Goal: Task Accomplishment & Management: Use online tool/utility

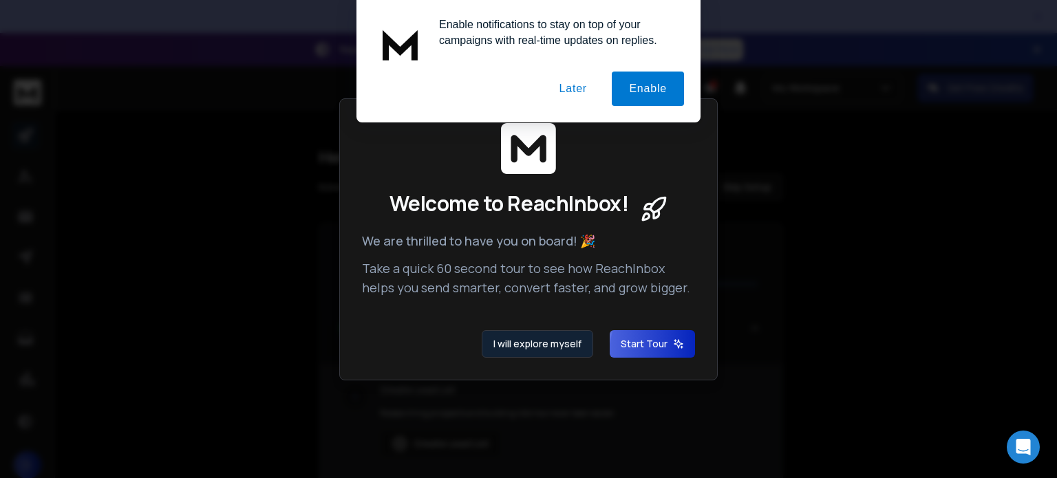
click at [563, 338] on button "I will explore myself" at bounding box center [537, 344] width 111 height 28
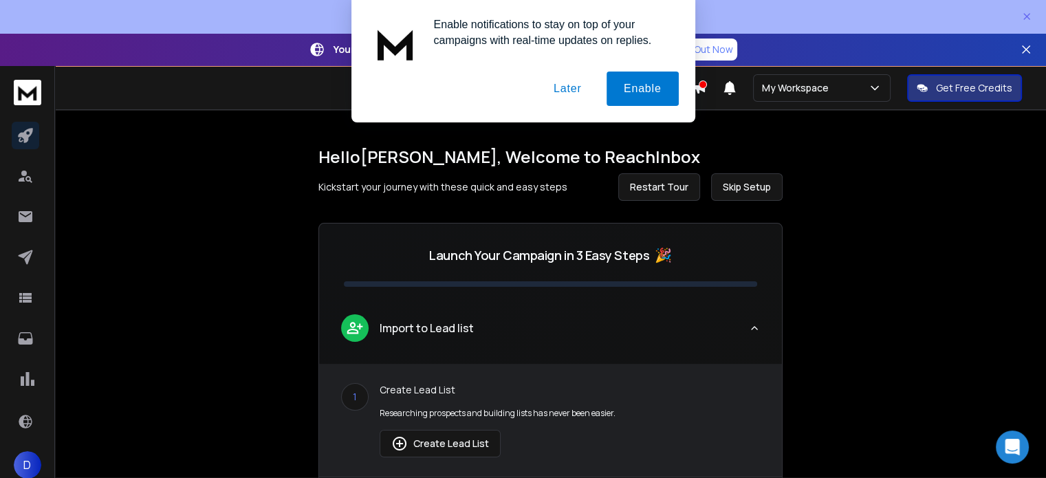
click at [568, 87] on button "Later" at bounding box center [568, 89] width 62 height 34
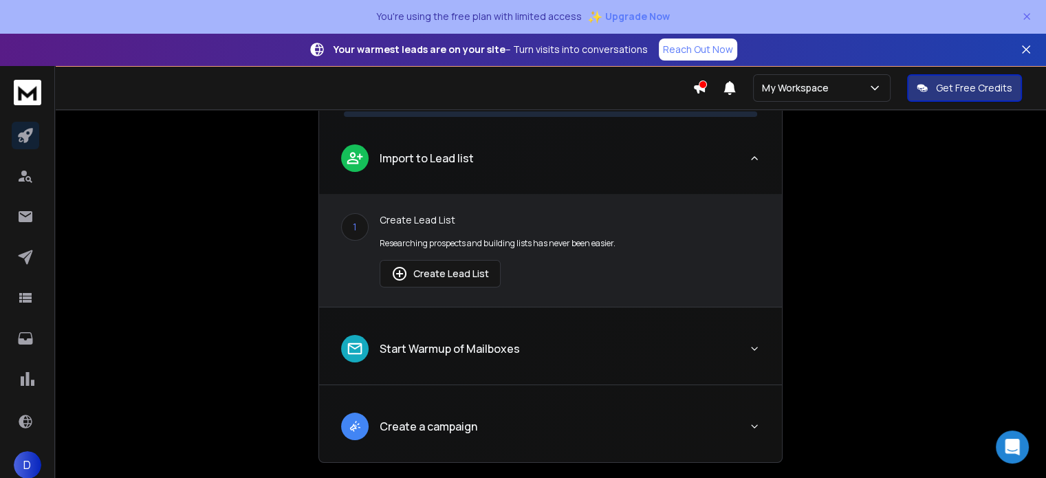
scroll to position [190, 0]
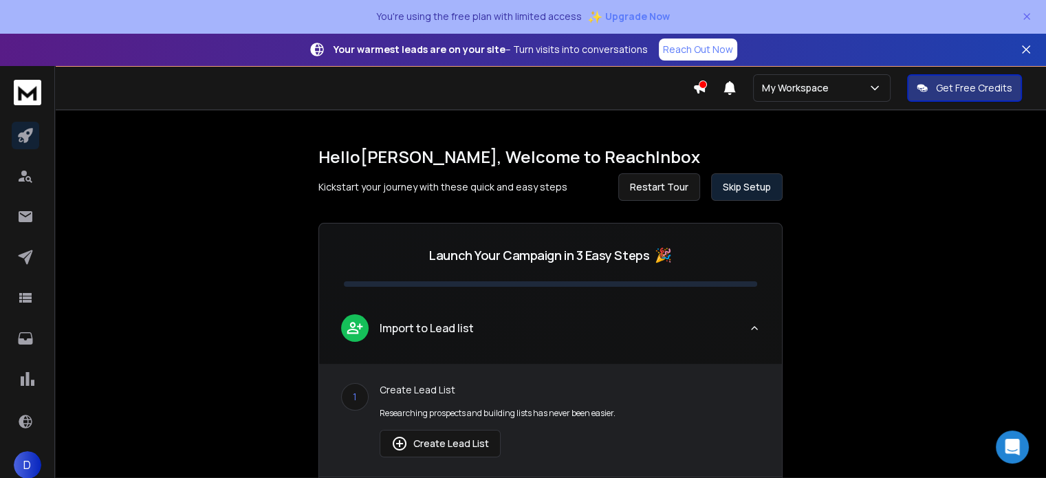
click at [764, 189] on span "Skip Setup" at bounding box center [747, 187] width 48 height 14
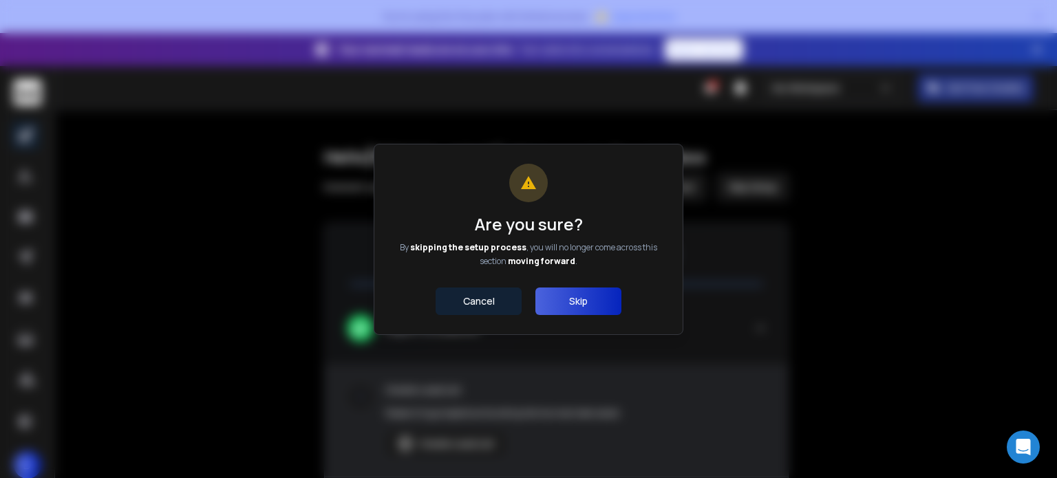
click at [581, 308] on button "Skip" at bounding box center [578, 302] width 86 height 28
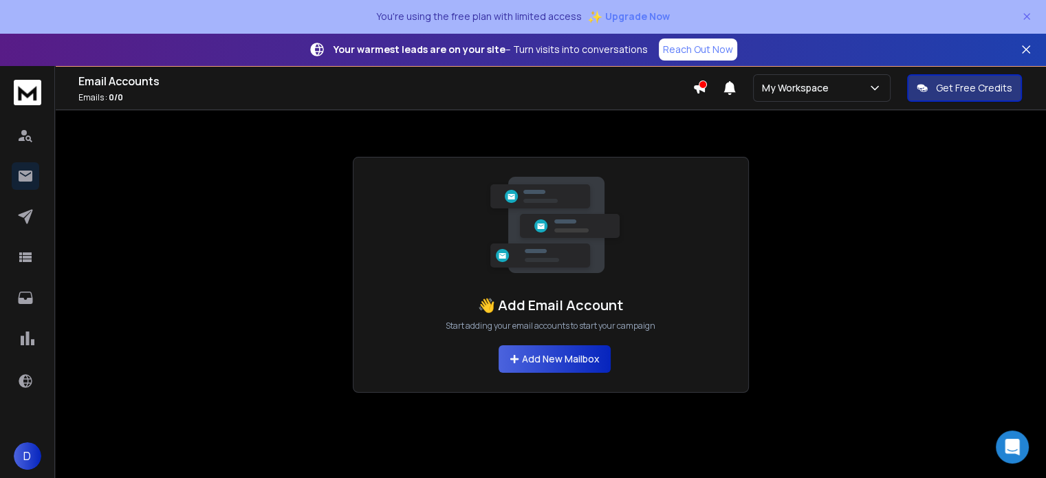
scroll to position [55, 0]
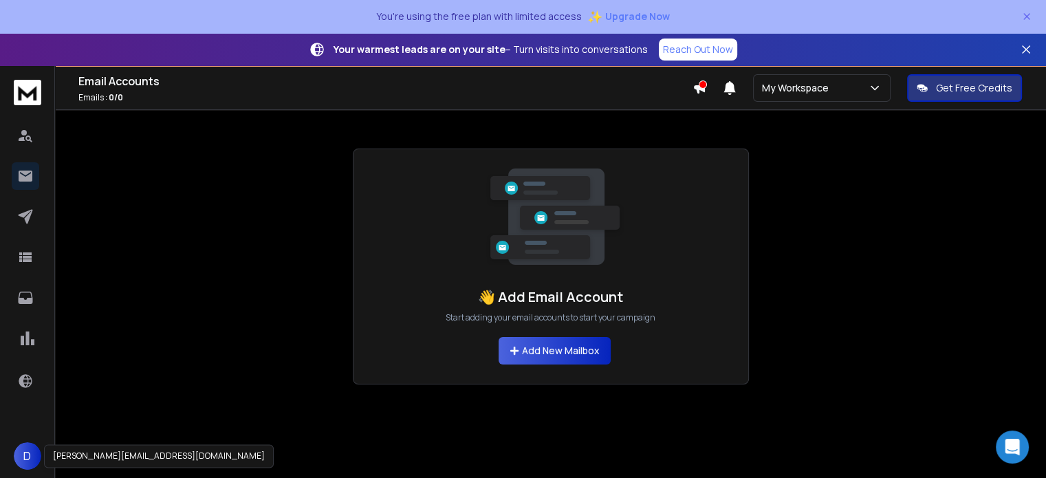
click at [29, 462] on span "D" at bounding box center [28, 456] width 28 height 28
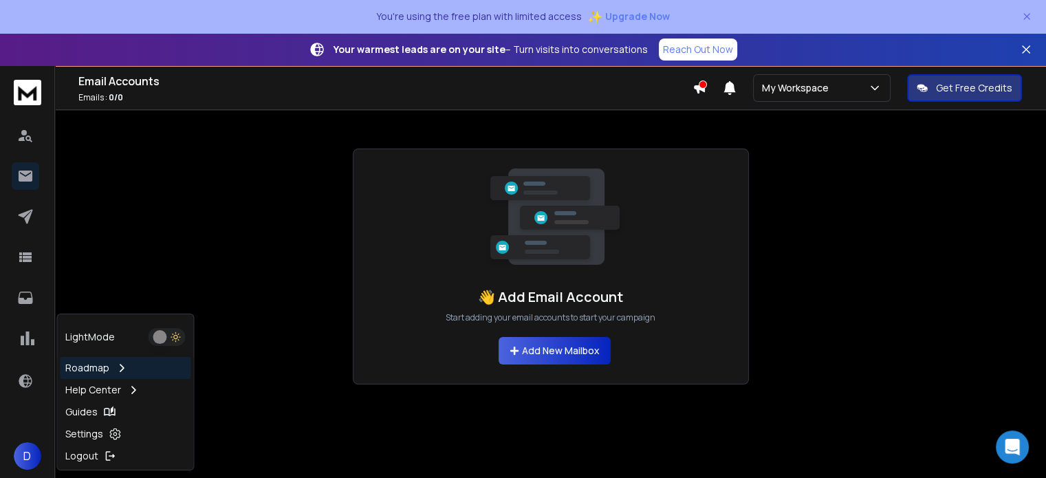
click at [29, 462] on span "D" at bounding box center [28, 456] width 28 height 28
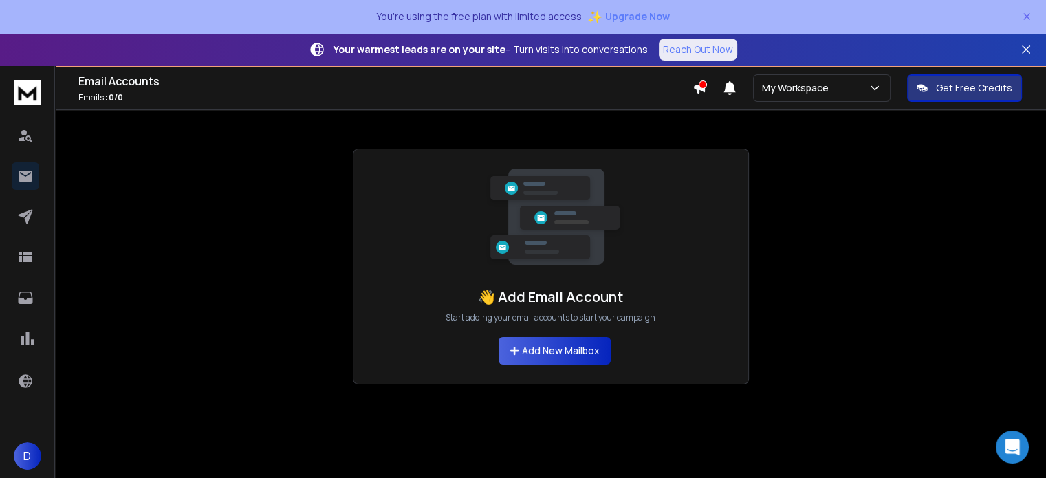
click at [666, 49] on p "Reach Out Now" at bounding box center [698, 50] width 70 height 14
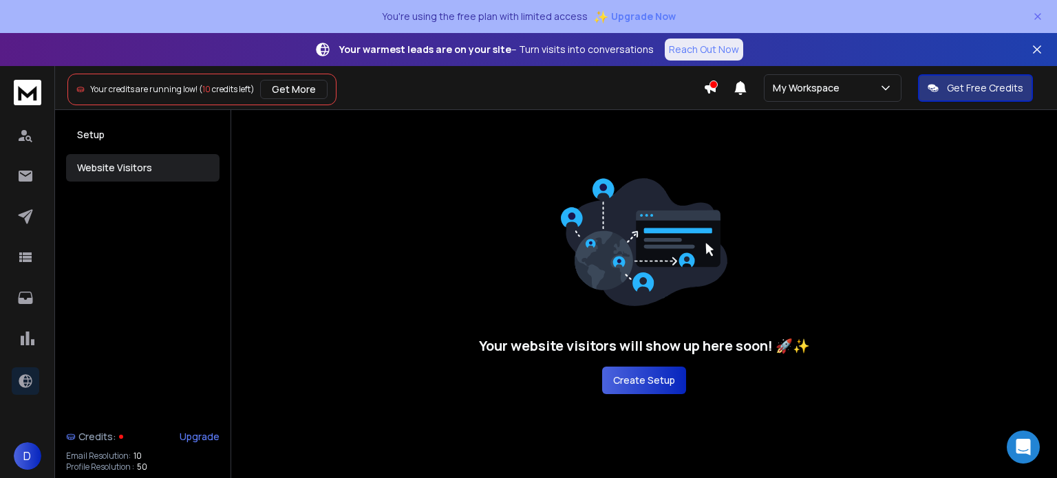
click at [669, 49] on p "Reach Out Now" at bounding box center [704, 50] width 70 height 14
drag, startPoint x: 666, startPoint y: 49, endPoint x: 675, endPoint y: 47, distance: 9.2
click at [675, 47] on p "Reach Out Now" at bounding box center [704, 50] width 70 height 14
click at [669, 46] on p "Reach Out Now" at bounding box center [704, 50] width 70 height 14
drag, startPoint x: 665, startPoint y: 46, endPoint x: 1038, endPoint y: 49, distance: 373.6
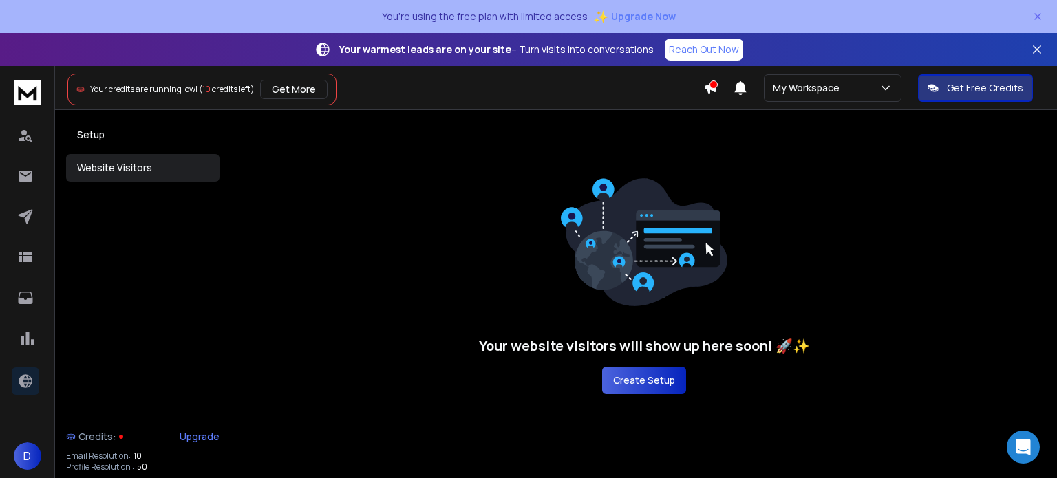
click at [1038, 49] on icon at bounding box center [1037, 49] width 12 height 12
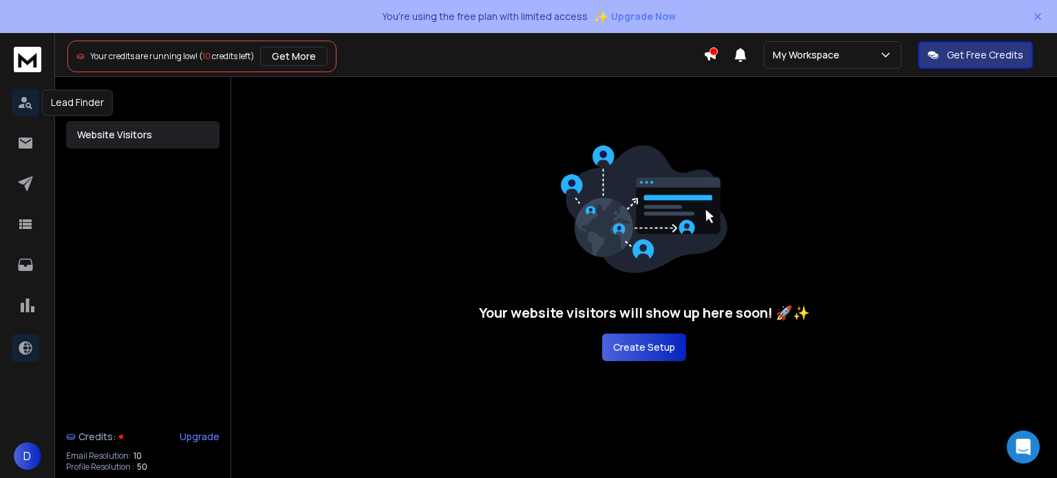
click at [26, 104] on icon at bounding box center [26, 106] width 14 height 7
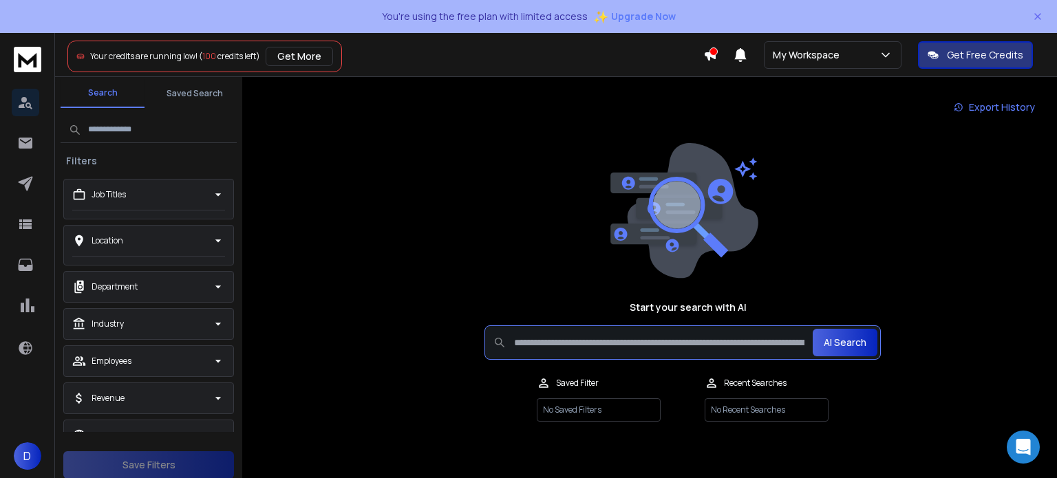
click at [528, 341] on textarea at bounding box center [659, 343] width 290 height 28
paste textarea "**********"
type textarea "**********"
click at [851, 346] on button "AI Search" at bounding box center [845, 343] width 65 height 28
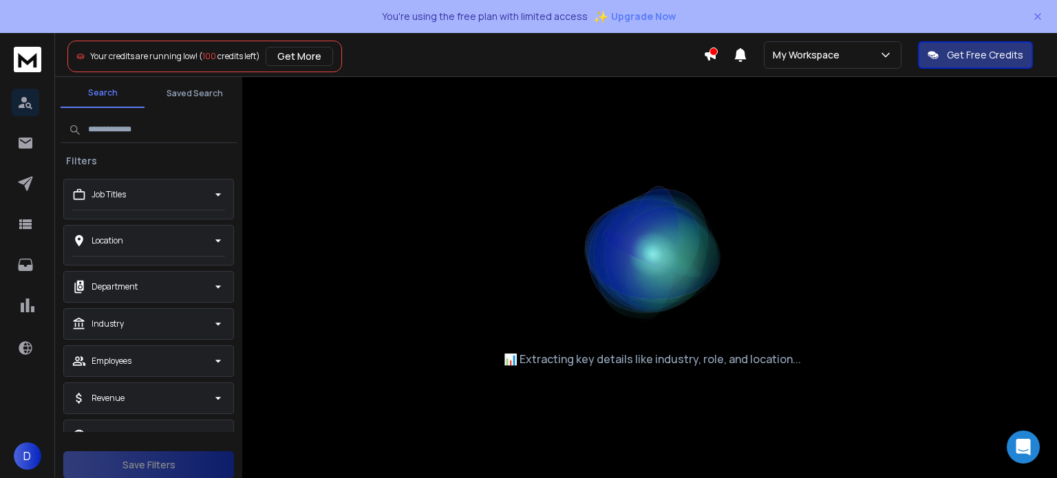
type input "**********"
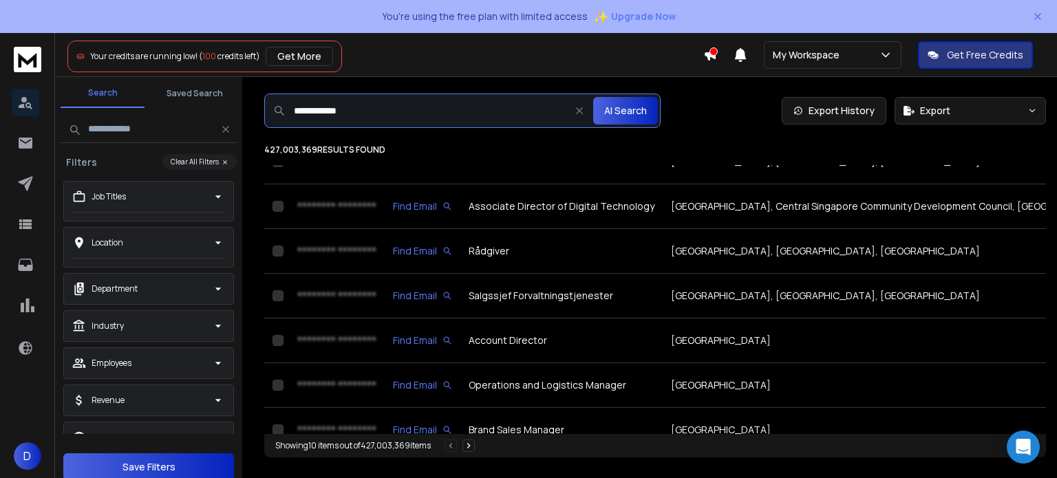
scroll to position [228, 0]
